Goal: Navigation & Orientation: Find specific page/section

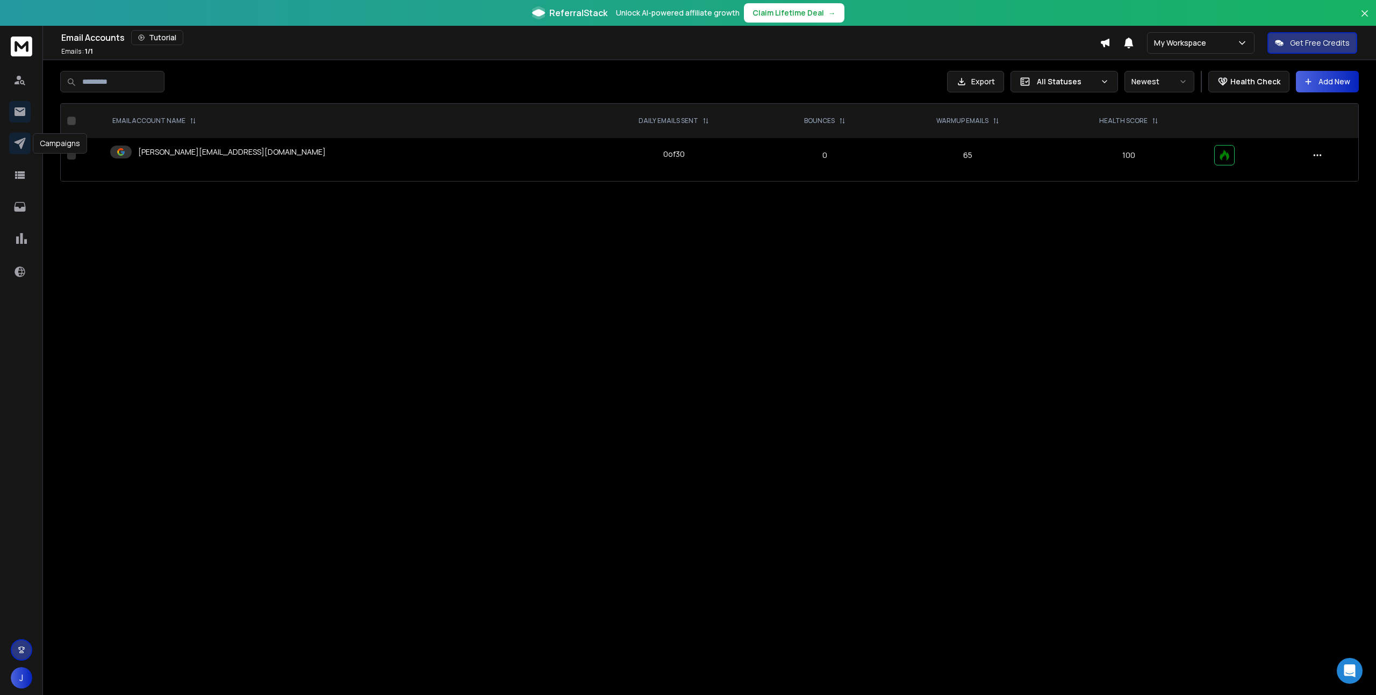
click at [26, 147] on icon at bounding box center [19, 143] width 13 height 13
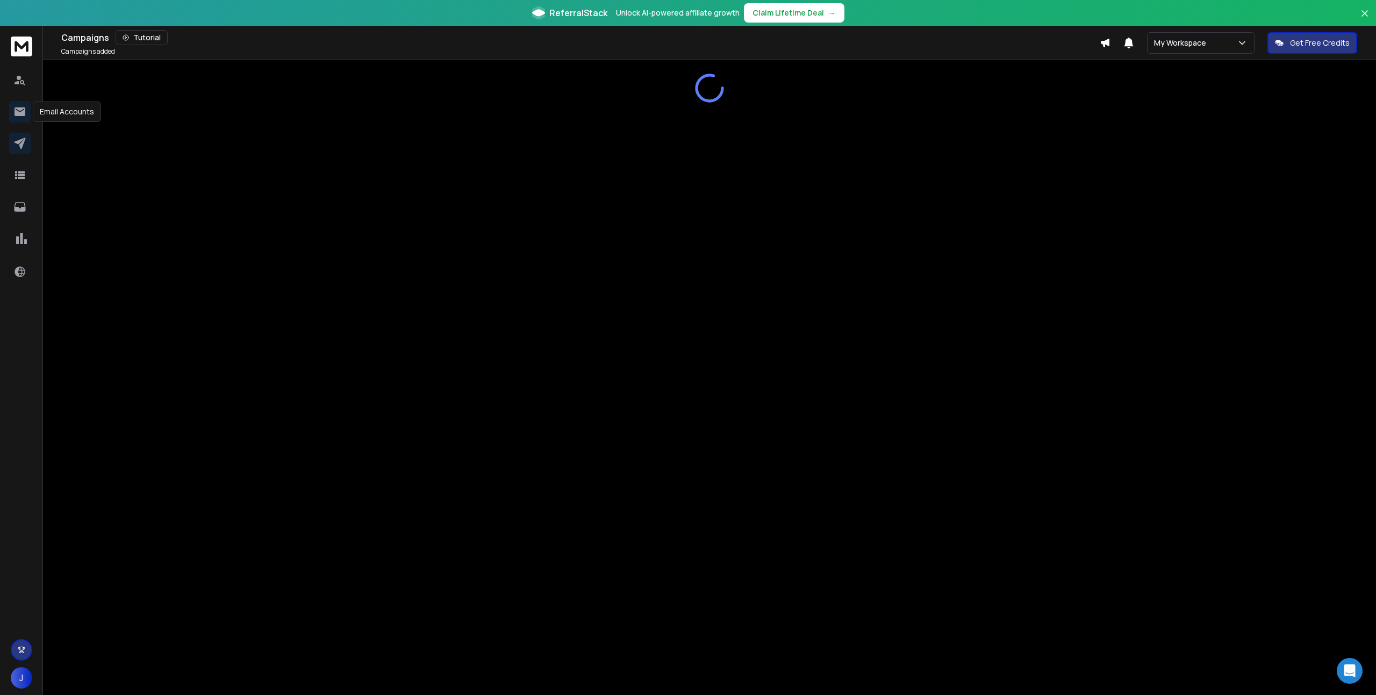
click at [19, 118] on icon at bounding box center [19, 111] width 13 height 13
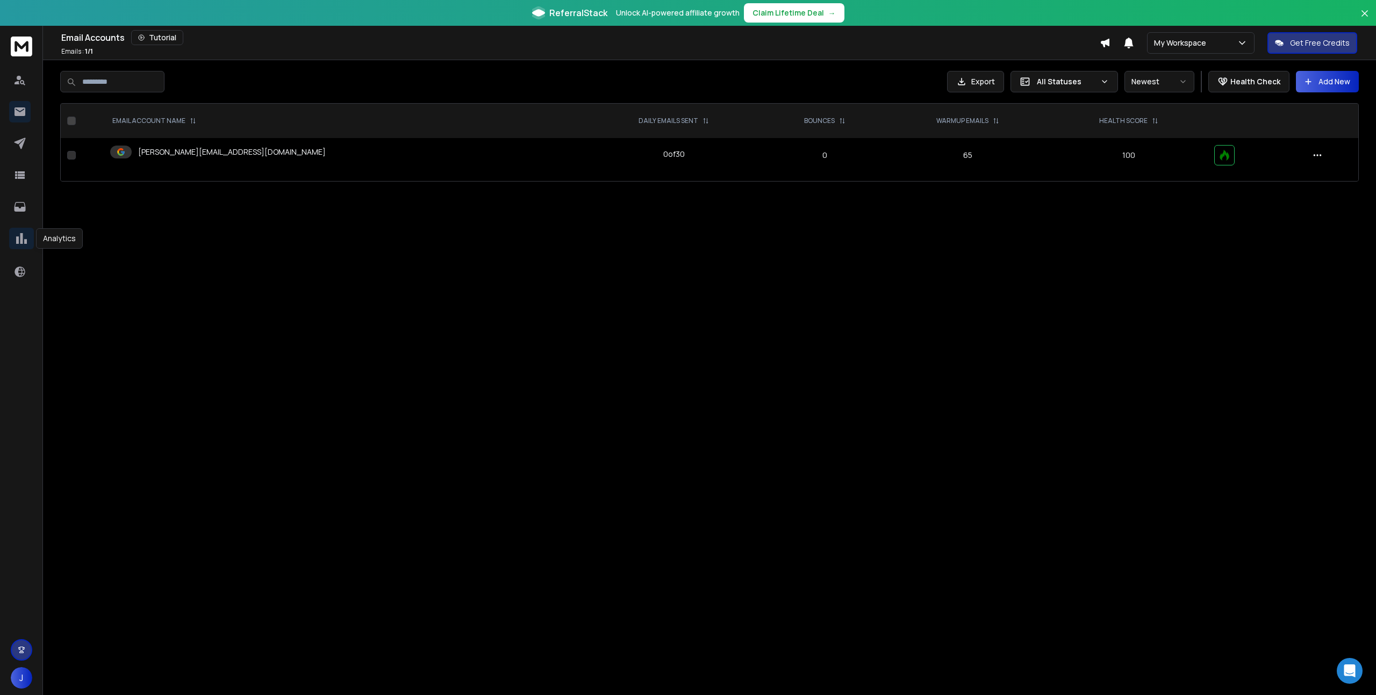
click at [26, 235] on icon at bounding box center [21, 239] width 16 height 16
